Goal: Task Accomplishment & Management: Manage account settings

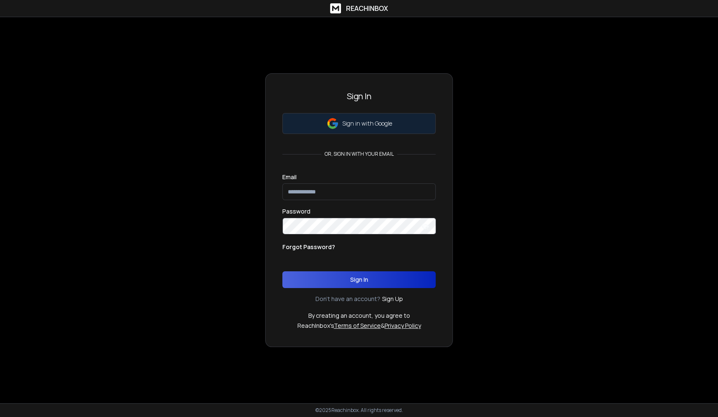
click at [391, 126] on p "Sign in with Google" at bounding box center [367, 123] width 50 height 8
click at [369, 118] on button "Sign in with Google" at bounding box center [358, 123] width 153 height 21
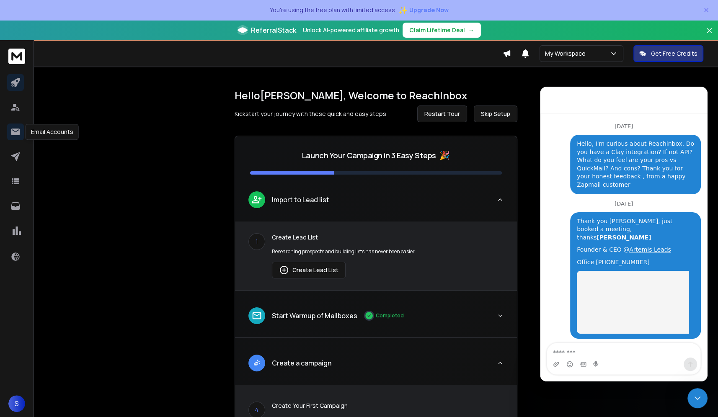
click at [15, 133] on icon at bounding box center [15, 132] width 8 height 7
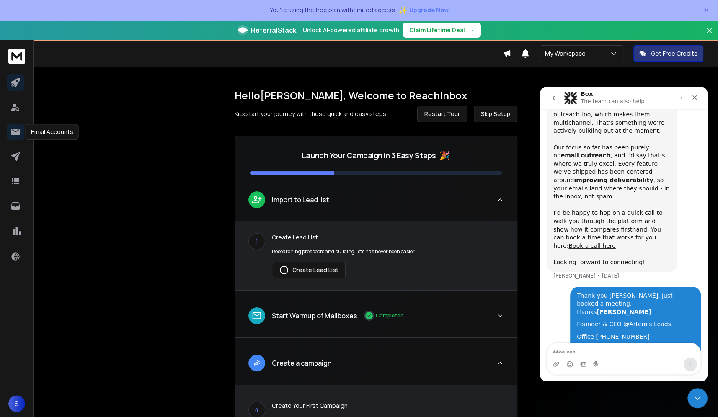
click at [15, 133] on icon at bounding box center [15, 132] width 8 height 7
click at [19, 134] on icon at bounding box center [15, 132] width 8 height 7
click at [17, 113] on link at bounding box center [15, 107] width 17 height 17
click at [12, 132] on icon at bounding box center [15, 132] width 8 height 7
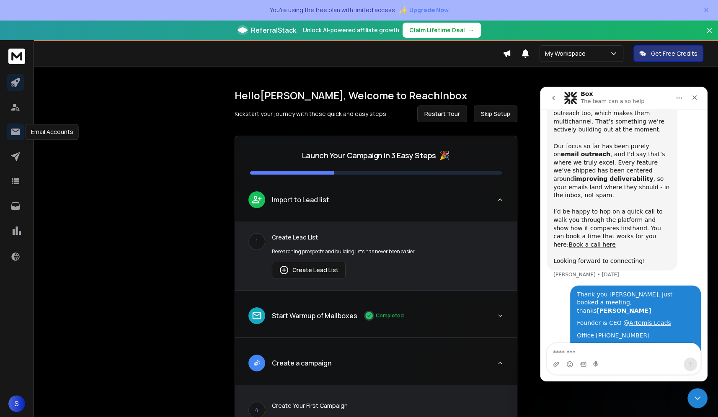
click at [12, 132] on icon at bounding box center [15, 132] width 8 height 7
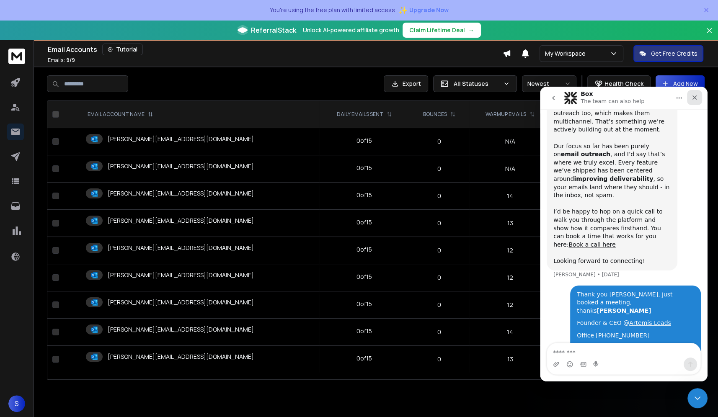
click at [695, 100] on icon "Close" at bounding box center [694, 97] width 7 height 7
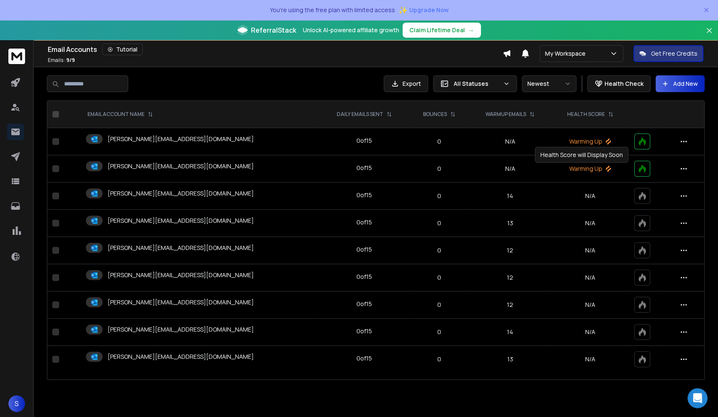
scroll to position [413, 0]
click at [577, 144] on p "Warming Up" at bounding box center [590, 141] width 68 height 8
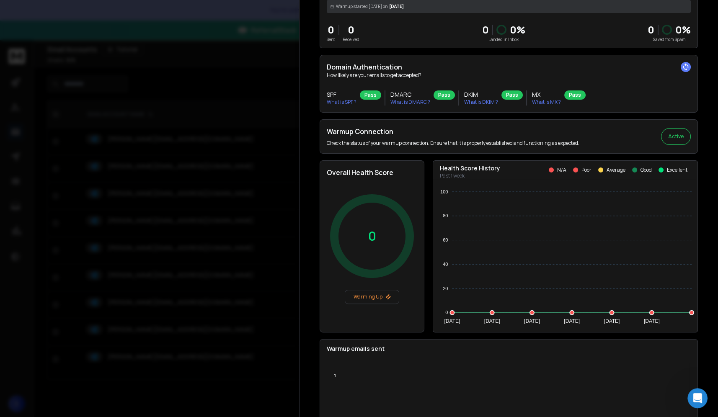
scroll to position [0, 0]
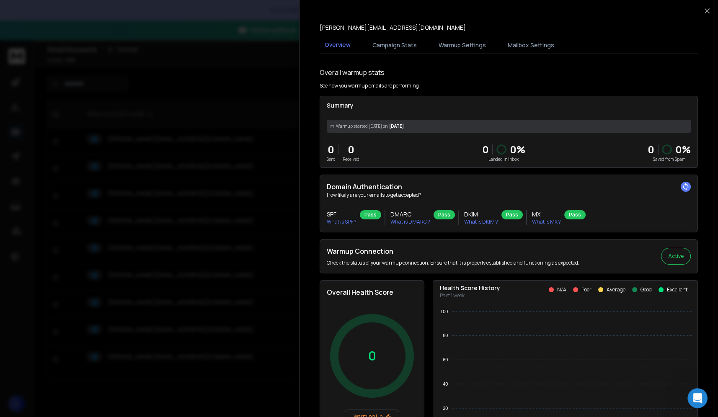
click at [261, 146] on div at bounding box center [359, 208] width 718 height 417
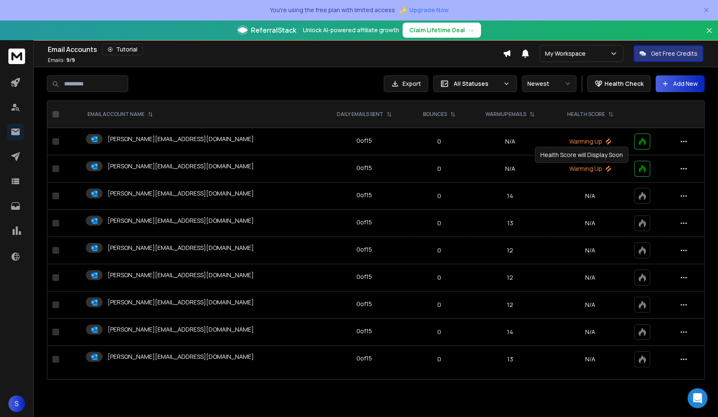
click at [583, 167] on p "Warming Up" at bounding box center [590, 169] width 68 height 8
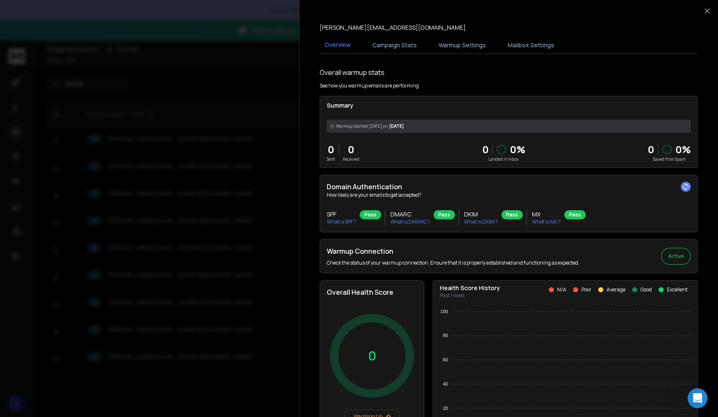
click at [253, 191] on div at bounding box center [359, 208] width 718 height 417
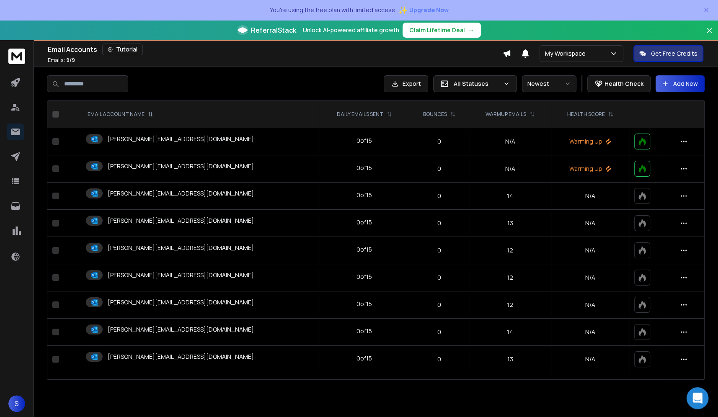
click at [693, 393] on icon "Open Intercom Messenger" at bounding box center [696, 397] width 14 height 14
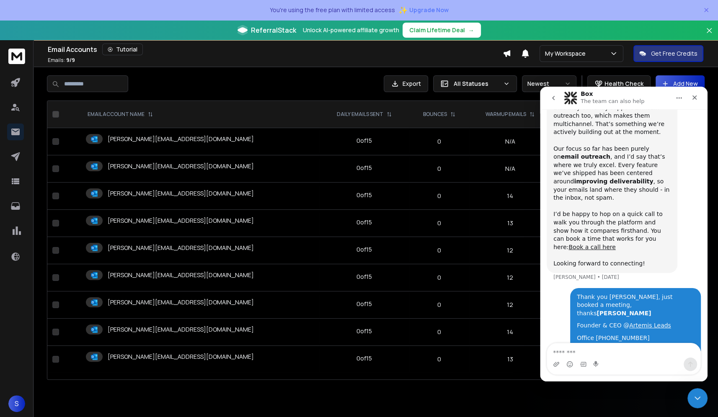
scroll to position [413, 0]
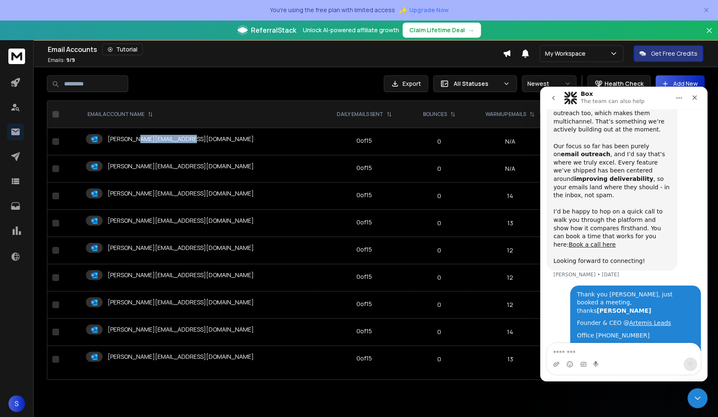
copy p "tembobranded.com"
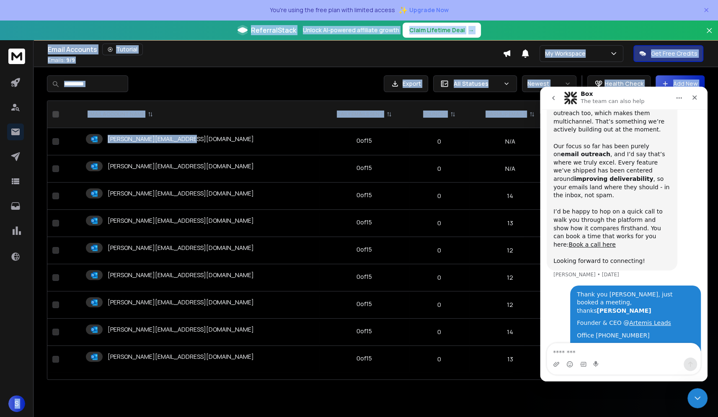
drag, startPoint x: 195, startPoint y: 139, endPoint x: 194, endPoint y: -43, distance: 182.6
click at [194, 0] on html "You're using the free plan with limited access ✨ Upgrade Now ReferralStack Unlo…" at bounding box center [359, 216] width 718 height 432
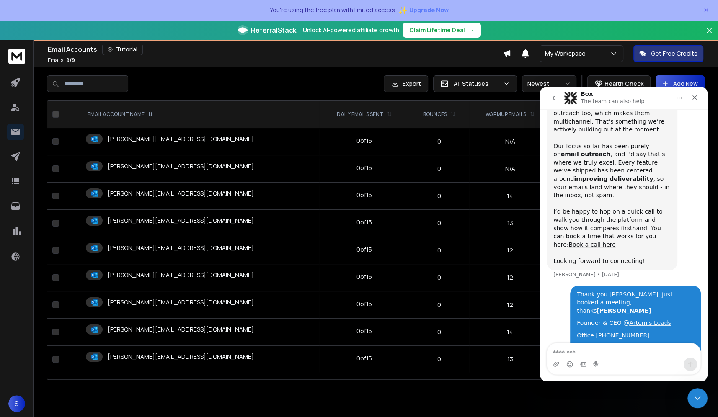
click at [495, 189] on td "14" at bounding box center [510, 196] width 82 height 27
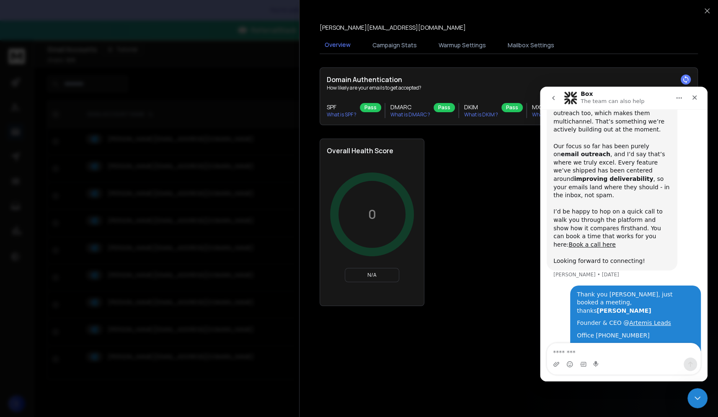
click at [254, 179] on div at bounding box center [359, 208] width 718 height 417
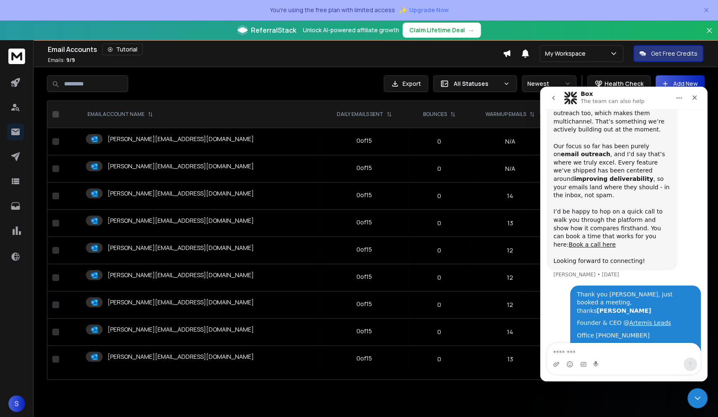
click at [494, 169] on td "N/A" at bounding box center [510, 168] width 82 height 27
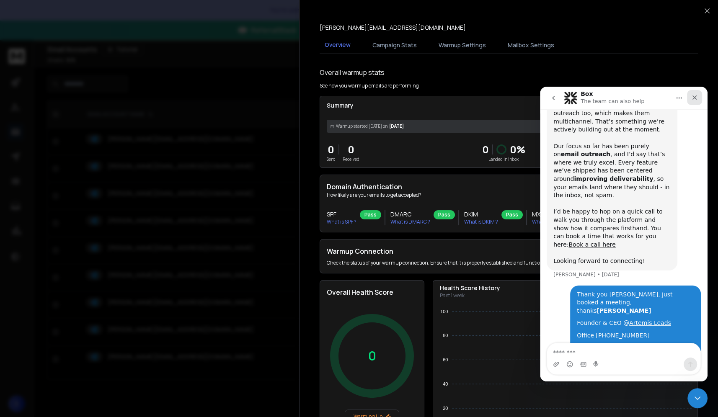
click at [695, 96] on icon "Close" at bounding box center [694, 97] width 7 height 7
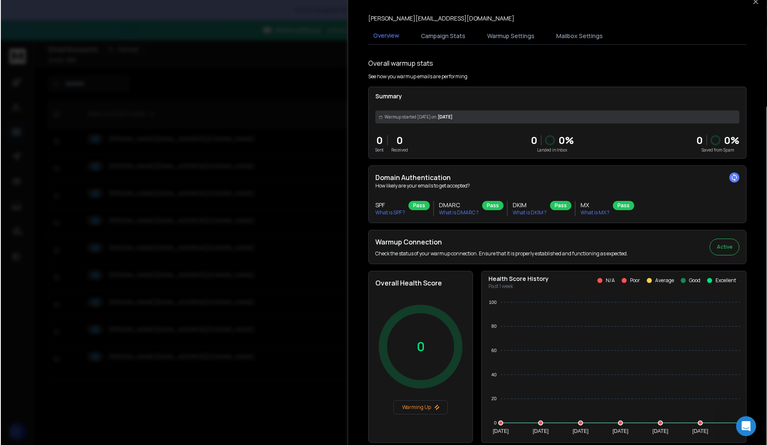
scroll to position [12, 0]
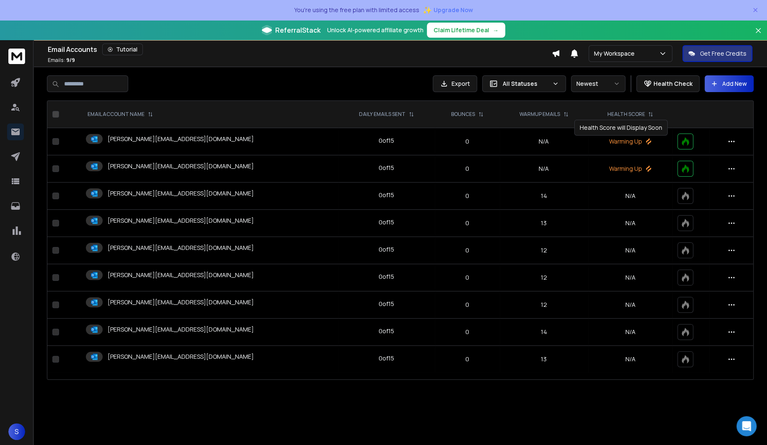
click at [613, 142] on p "Warming Up" at bounding box center [630, 141] width 74 height 8
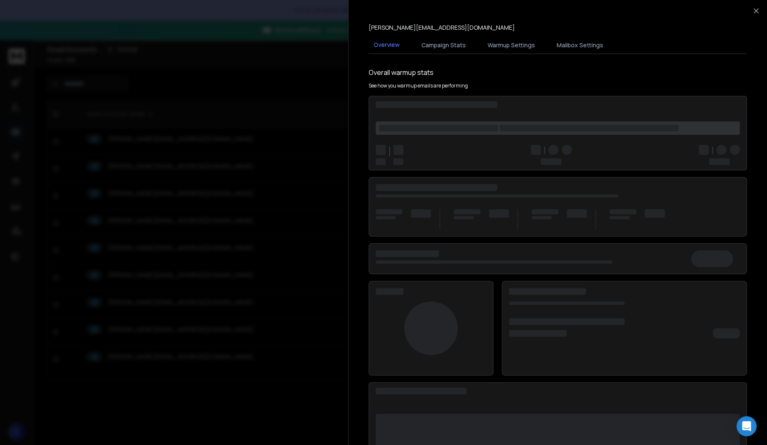
click at [527, 46] on button "Warmup Settings" at bounding box center [510, 45] width 57 height 18
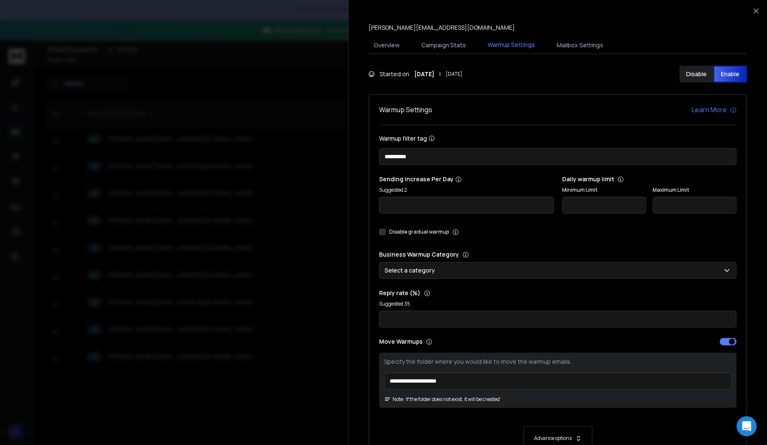
click at [385, 44] on button "Overview" at bounding box center [386, 45] width 36 height 18
